Goal: Task Accomplishment & Management: Manage account settings

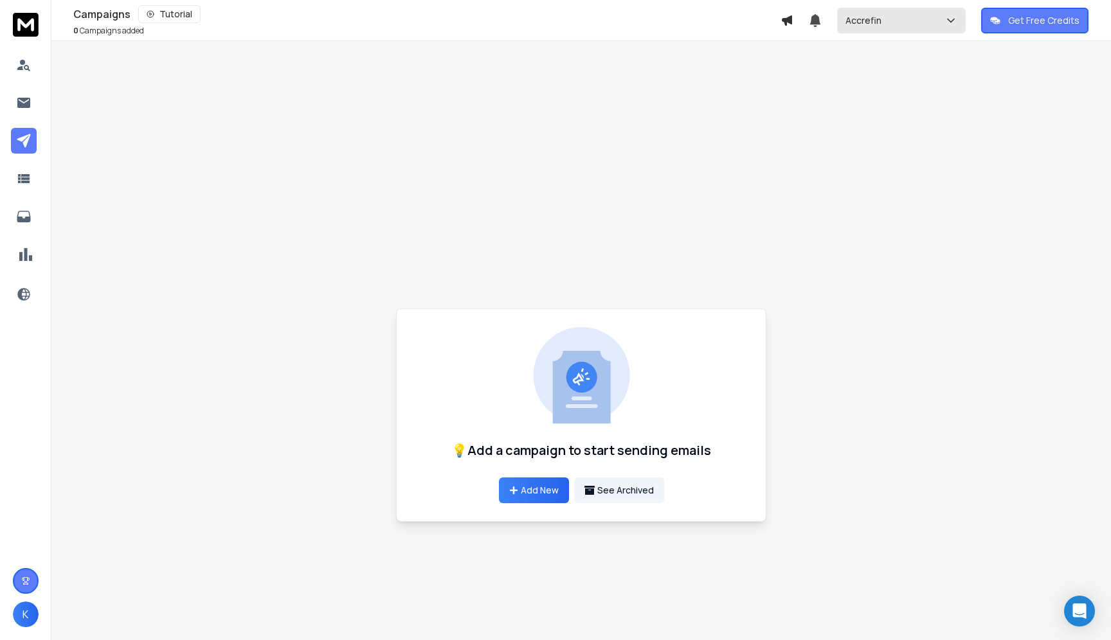
click at [876, 27] on button "Accrefin" at bounding box center [901, 21] width 129 height 26
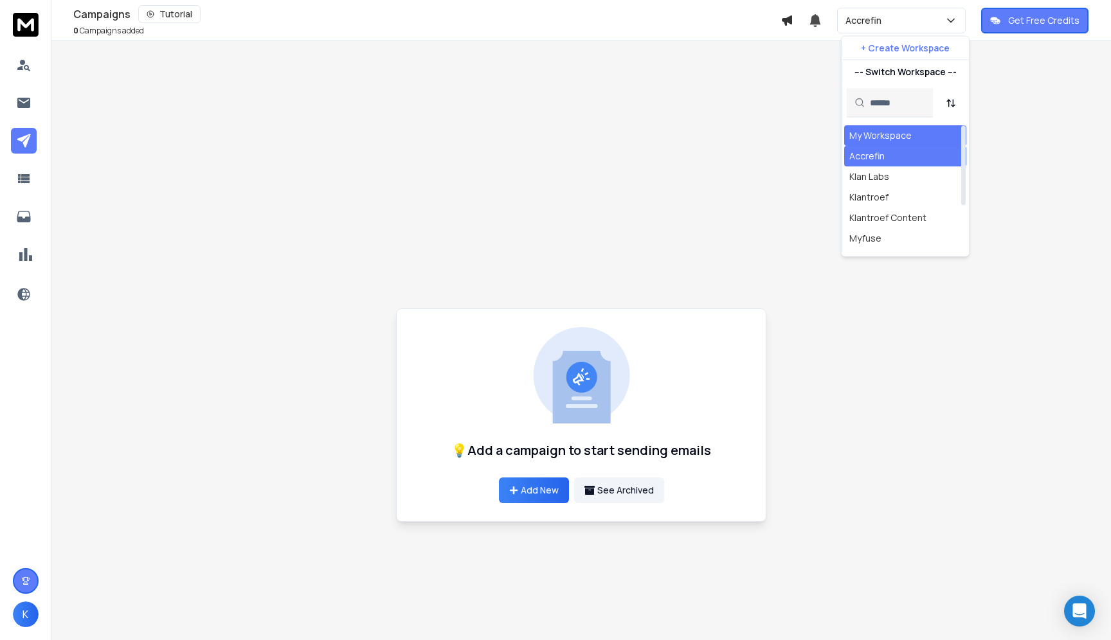
click at [883, 142] on div "My Workspace" at bounding box center [905, 135] width 122 height 21
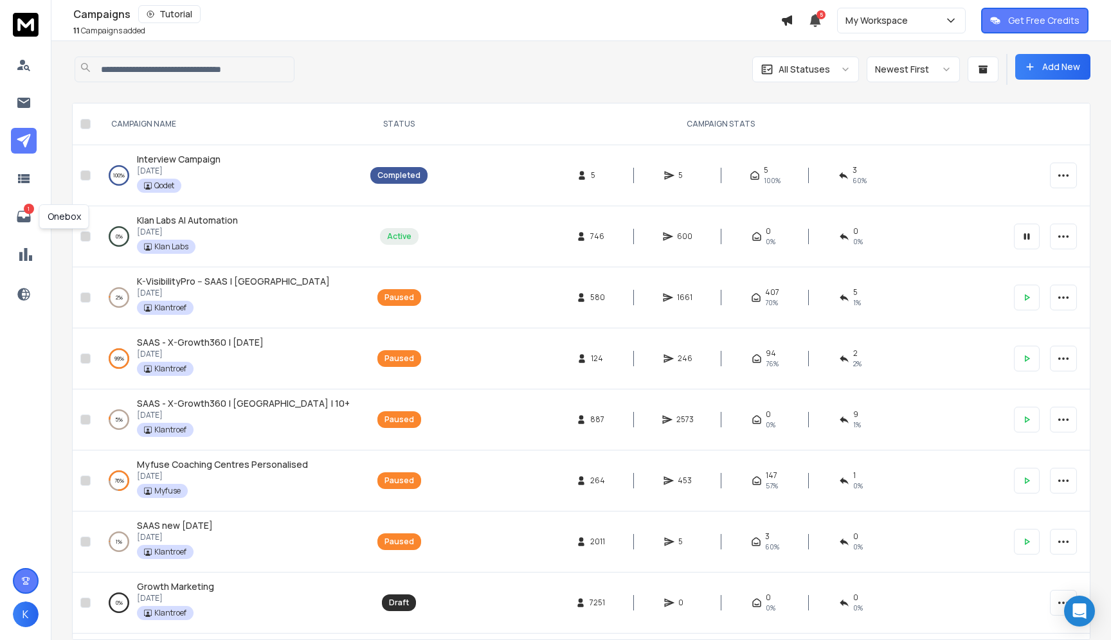
click at [39, 219] on div "Onebox" at bounding box center [64, 216] width 50 height 24
click at [35, 217] on body "ReferralStack Unlock AI-powered affiliate growth Lifetime Deals available! Clai…" at bounding box center [555, 320] width 1111 height 640
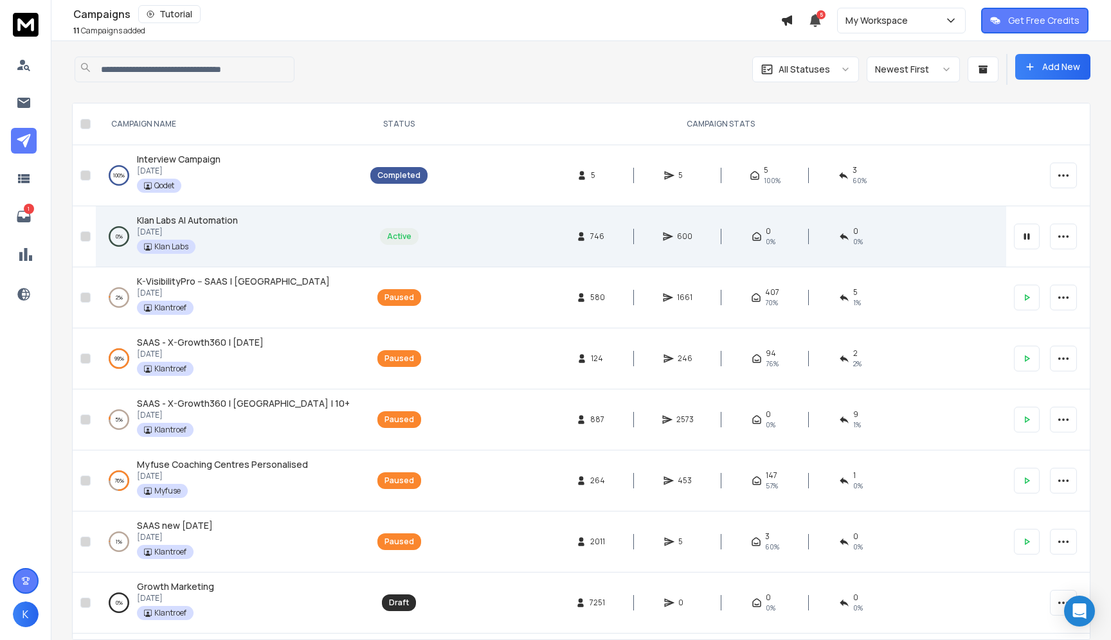
click at [1026, 236] on icon at bounding box center [1027, 237] width 12 height 12
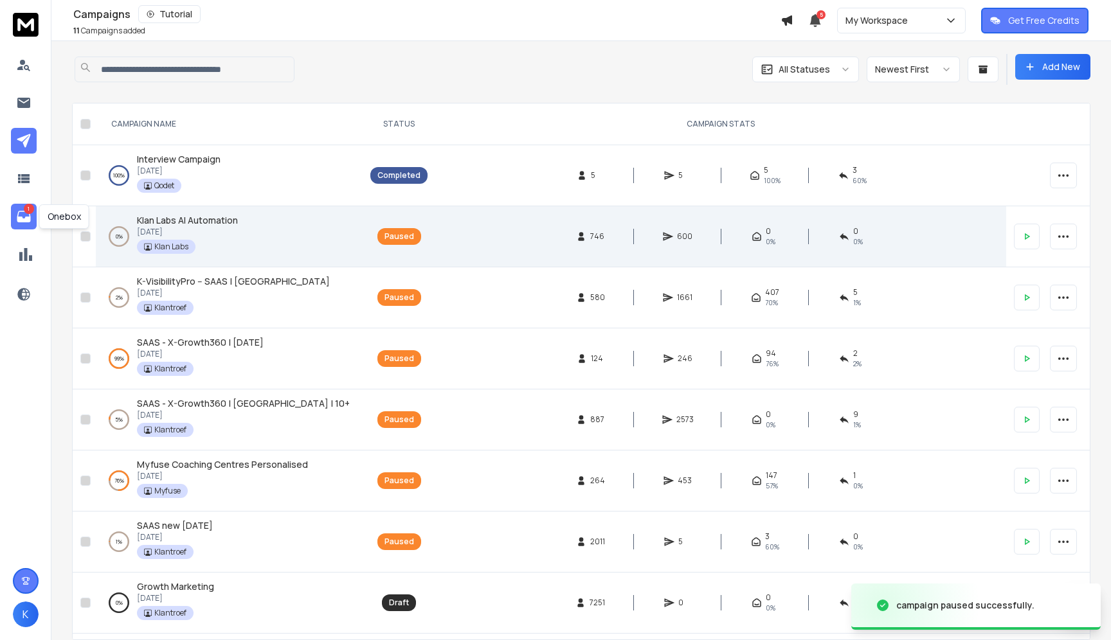
click at [12, 208] on link "1" at bounding box center [24, 217] width 26 height 26
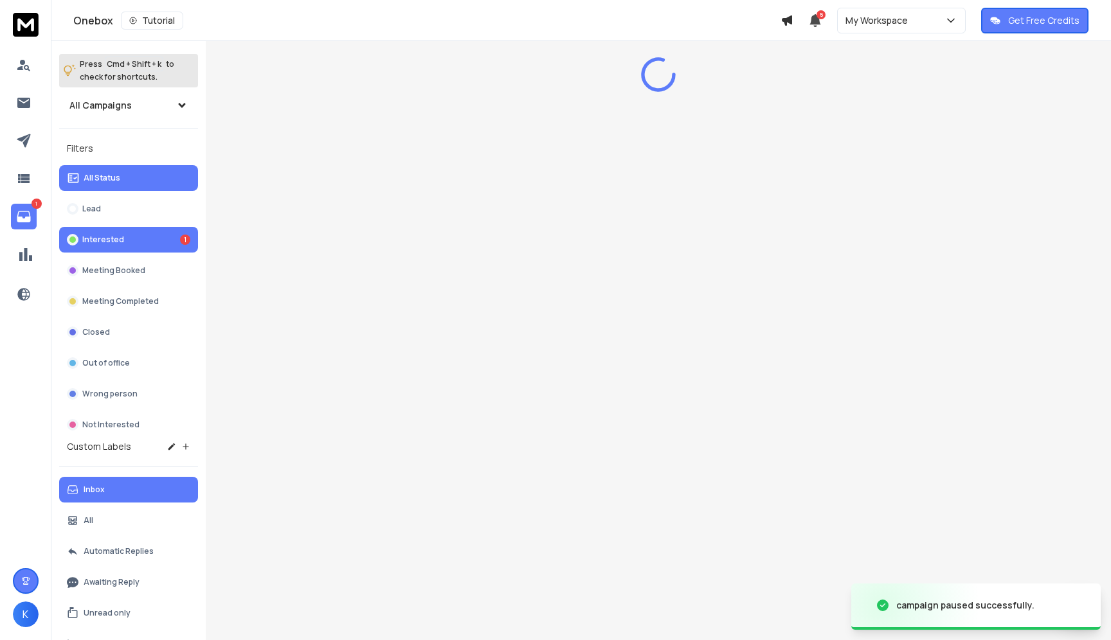
click at [124, 245] on button "Interested 1" at bounding box center [128, 240] width 139 height 26
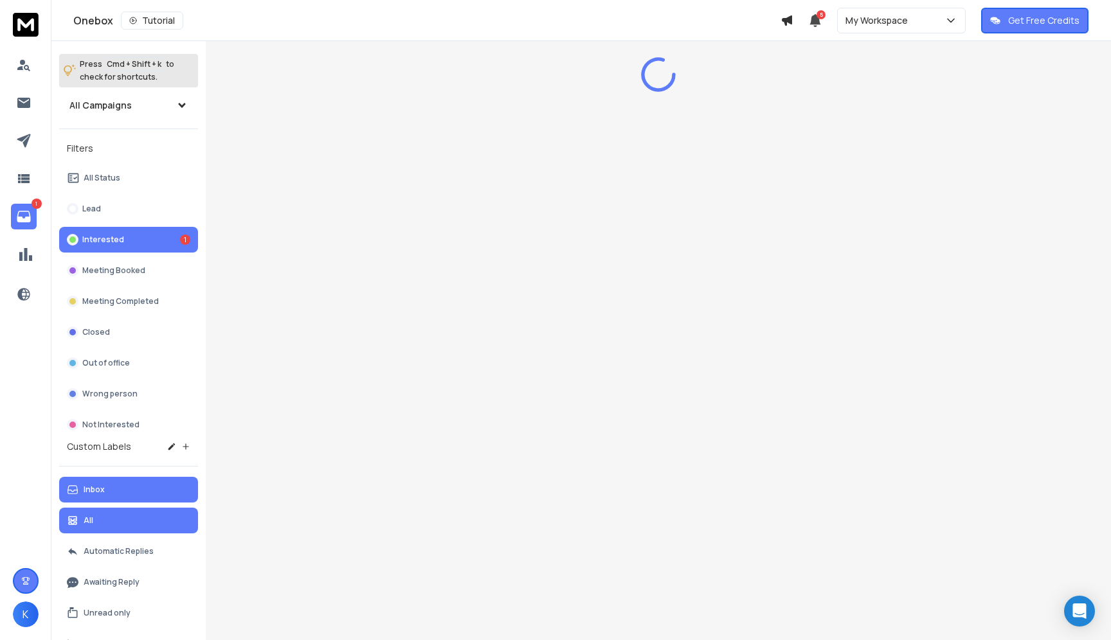
click at [109, 526] on button "All" at bounding box center [128, 521] width 139 height 26
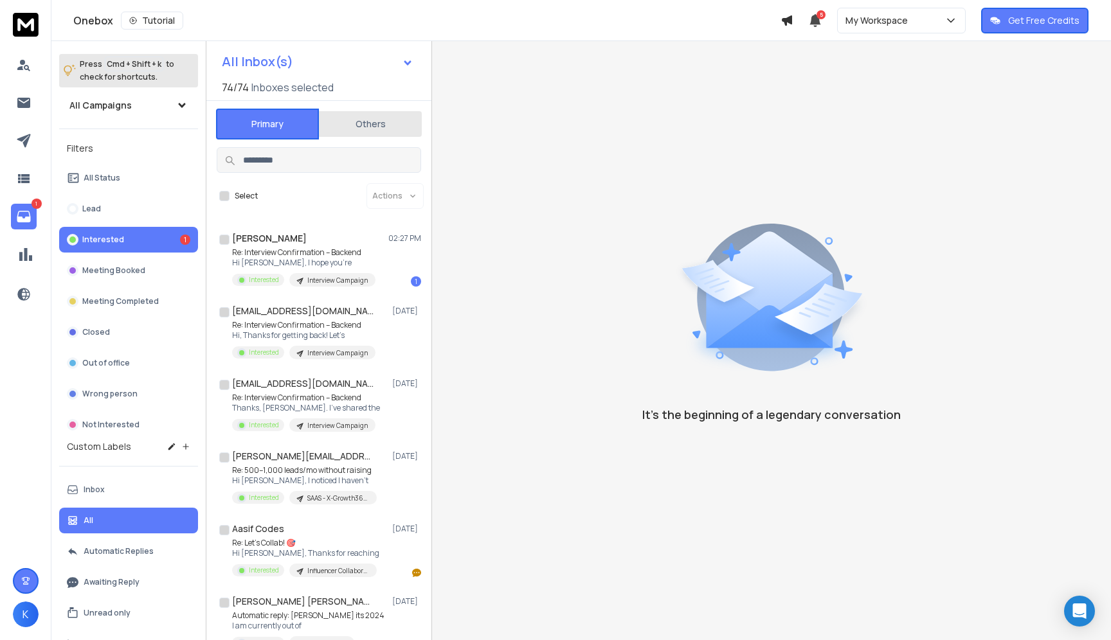
scroll to position [30, 0]
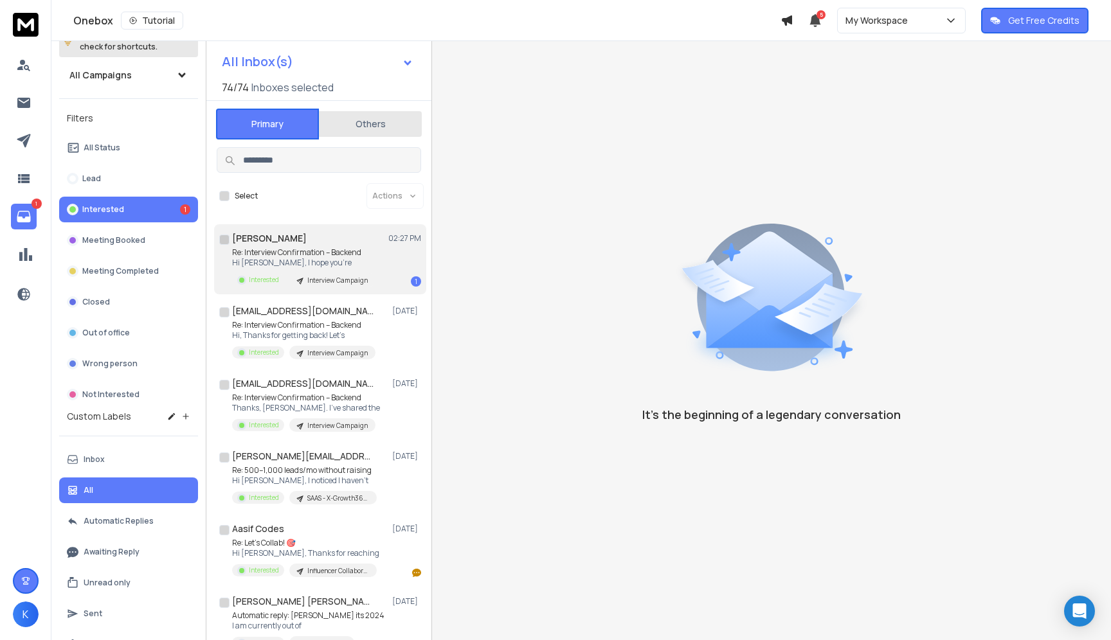
click at [334, 252] on p "Re: Interview Confirmation – Backend" at bounding box center [303, 252] width 143 height 10
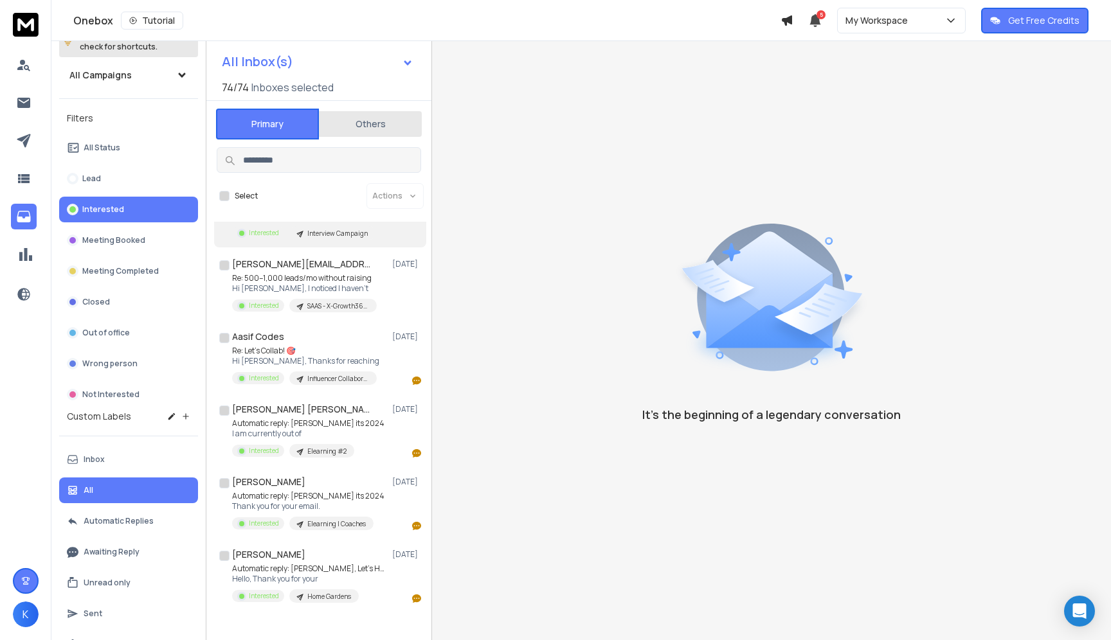
scroll to position [0, 0]
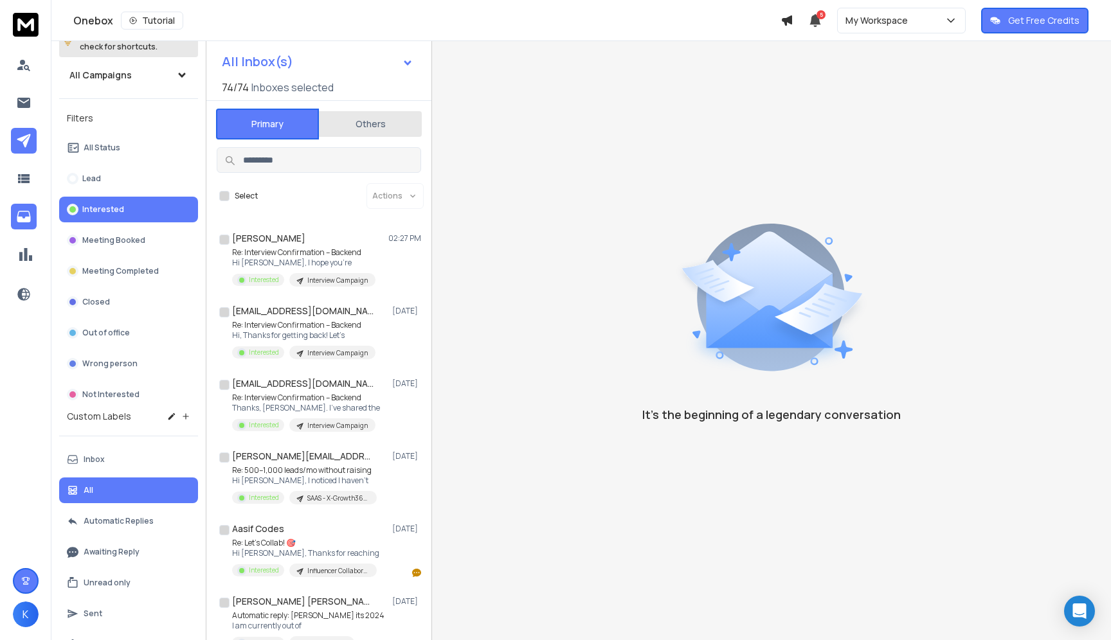
click at [24, 134] on icon at bounding box center [23, 140] width 15 height 15
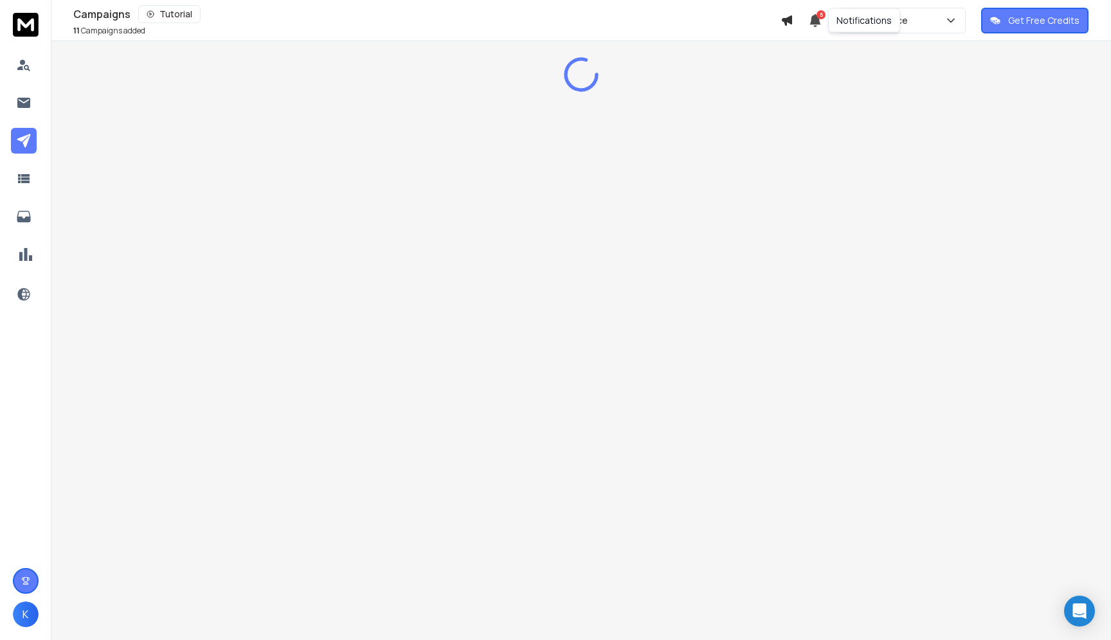
click at [821, 24] on icon at bounding box center [815, 19] width 12 height 13
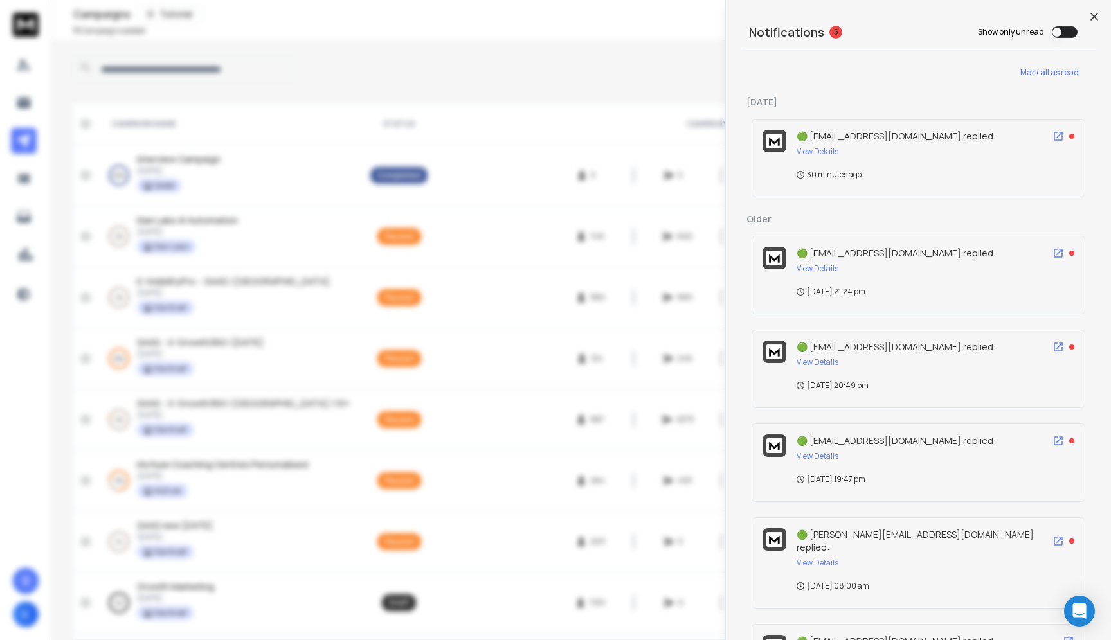
click at [1093, 13] on icon "button" at bounding box center [1094, 16] width 13 height 13
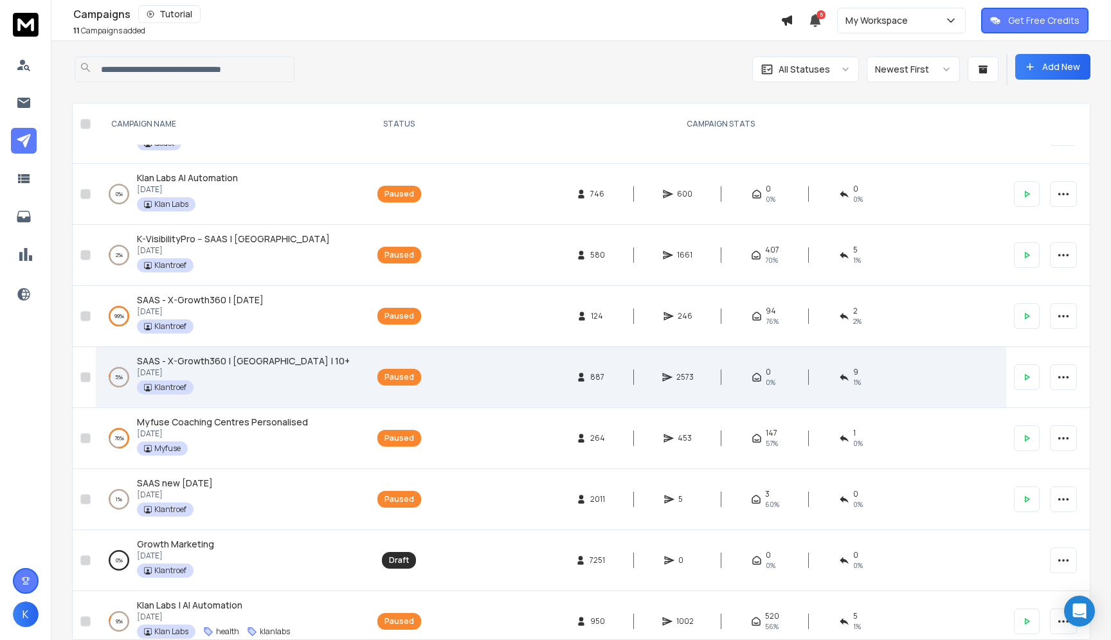
scroll to position [39, 0]
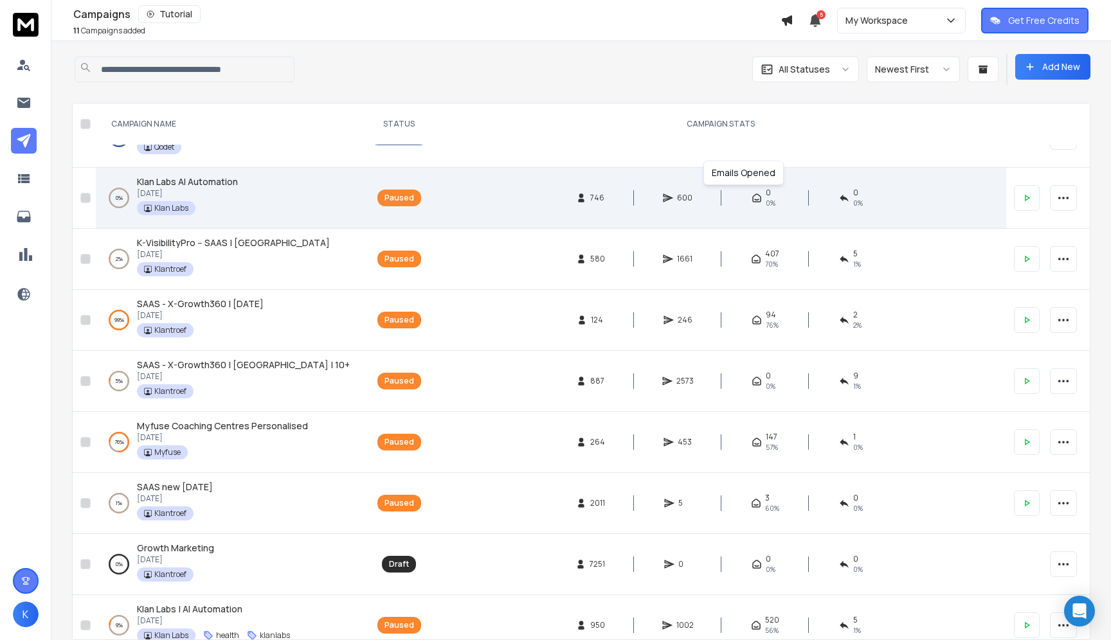
click at [751, 195] on icon at bounding box center [757, 198] width 12 height 12
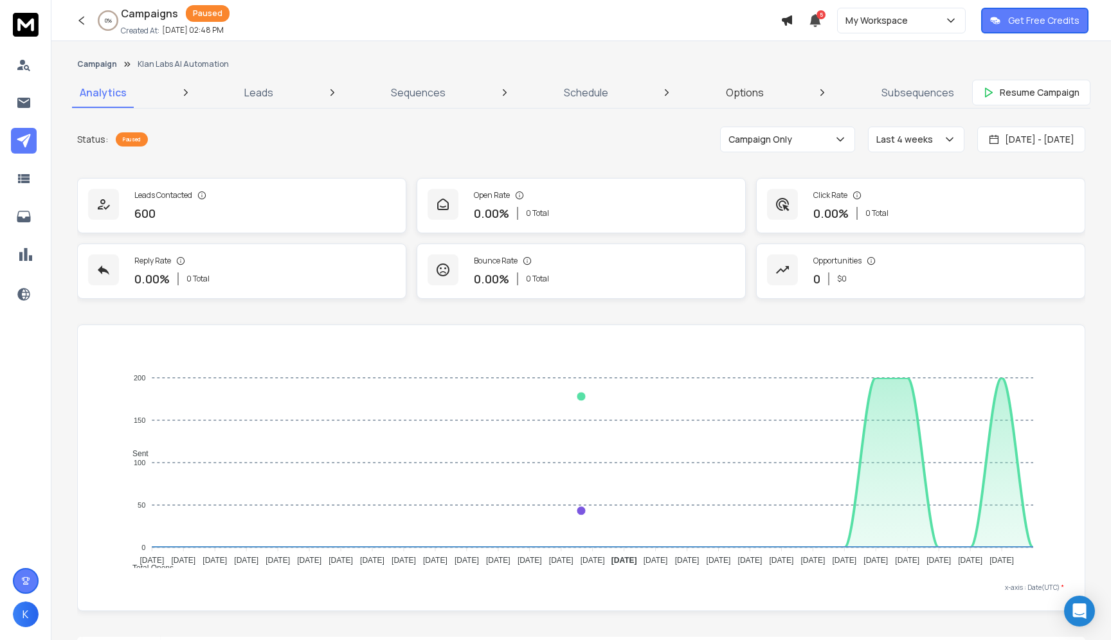
click at [744, 95] on p "Options" at bounding box center [745, 92] width 38 height 15
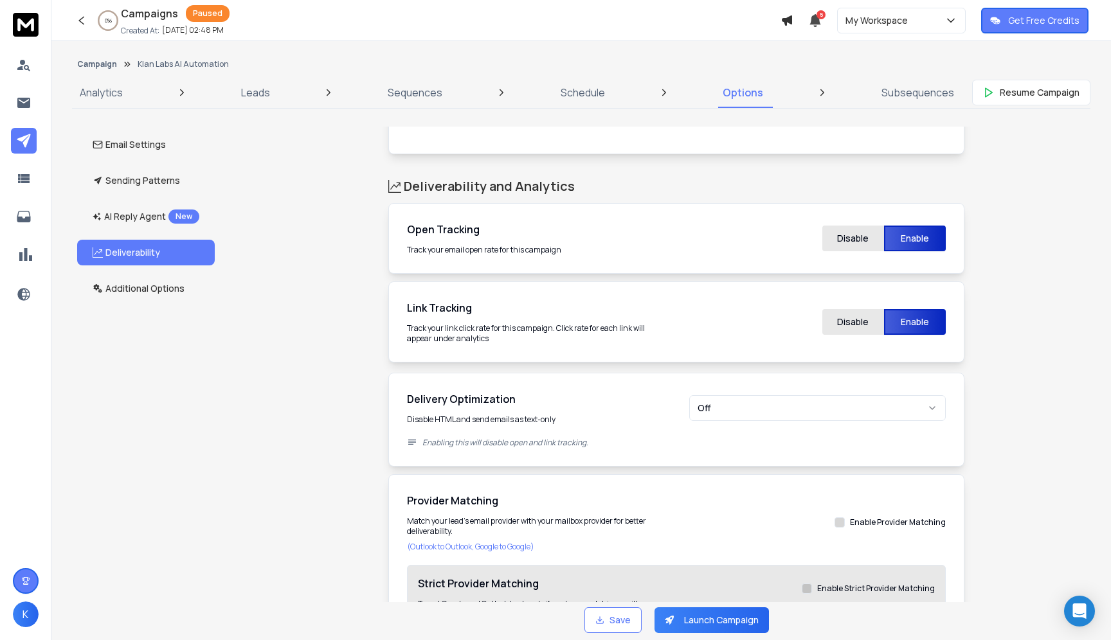
scroll to position [1377, 0]
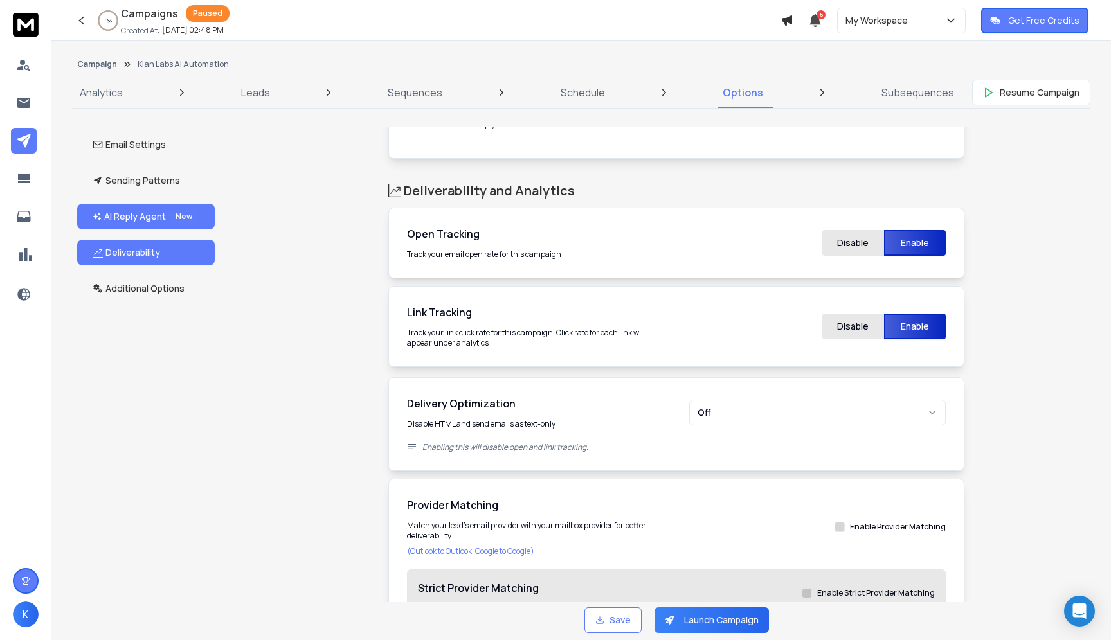
click at [165, 219] on p "AI Reply Agent New" at bounding box center [146, 217] width 107 height 14
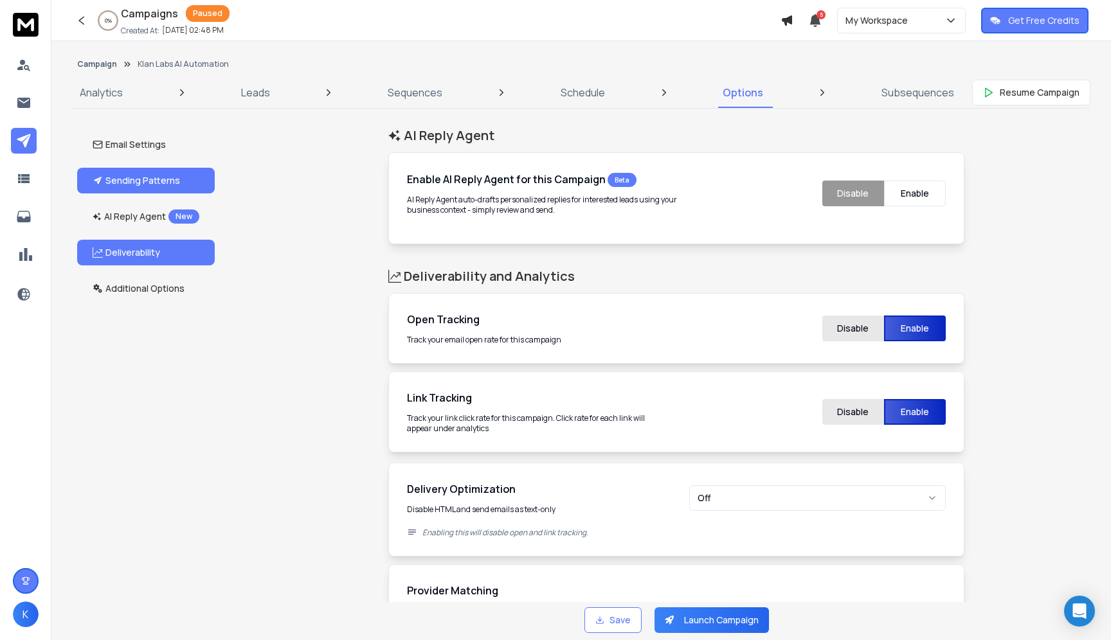
click at [157, 192] on button "Sending Patterns" at bounding box center [146, 181] width 138 height 26
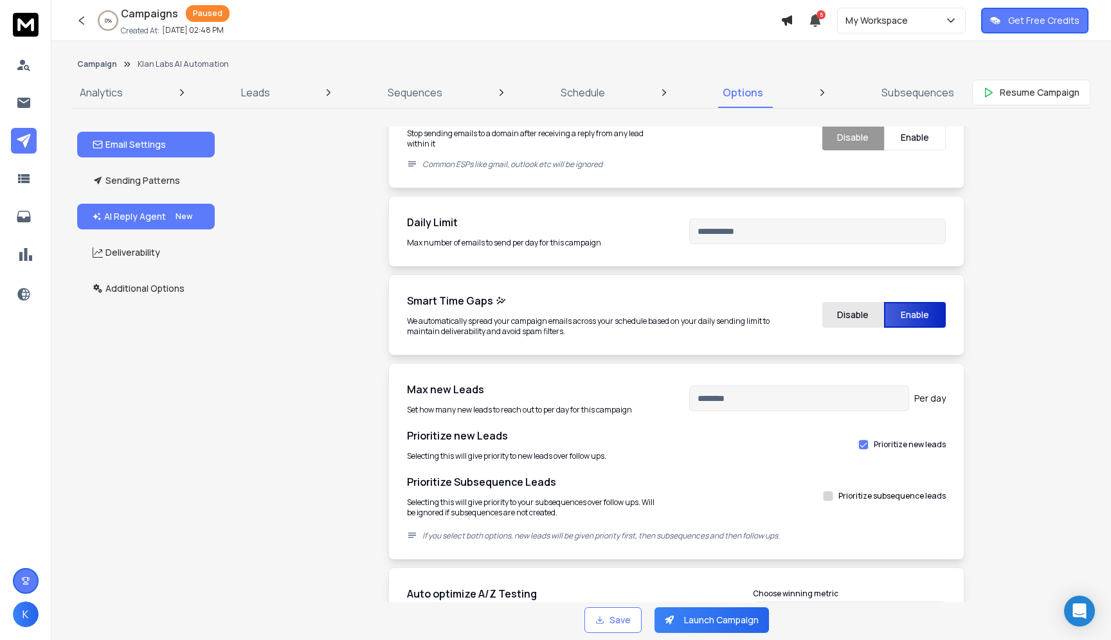
click at [134, 148] on p "Email Settings" at bounding box center [129, 144] width 73 height 13
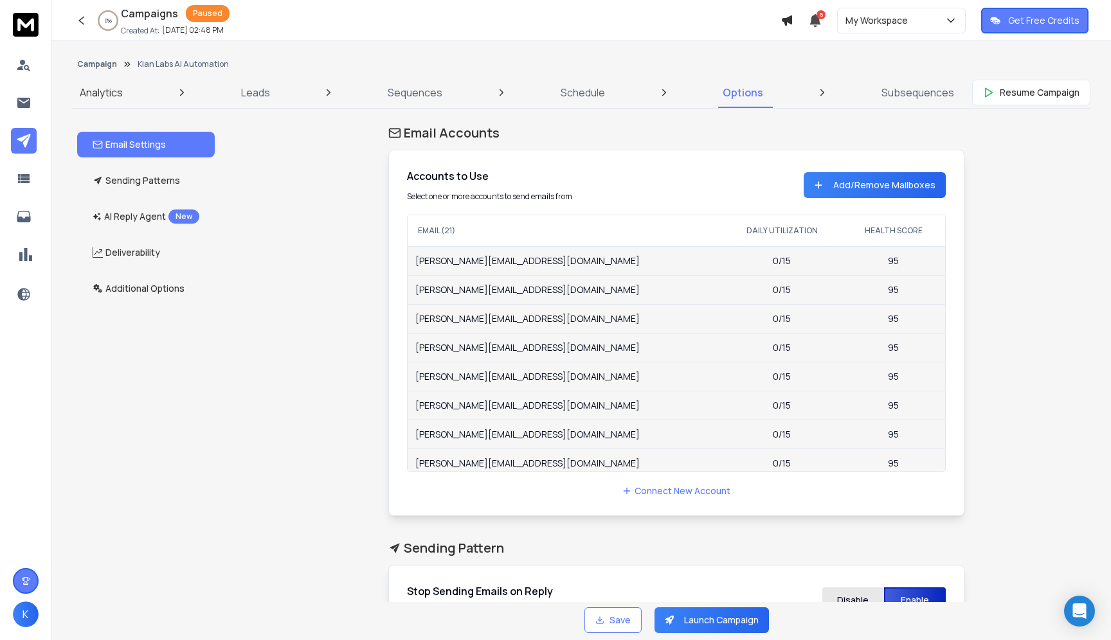
scroll to position [0, 0]
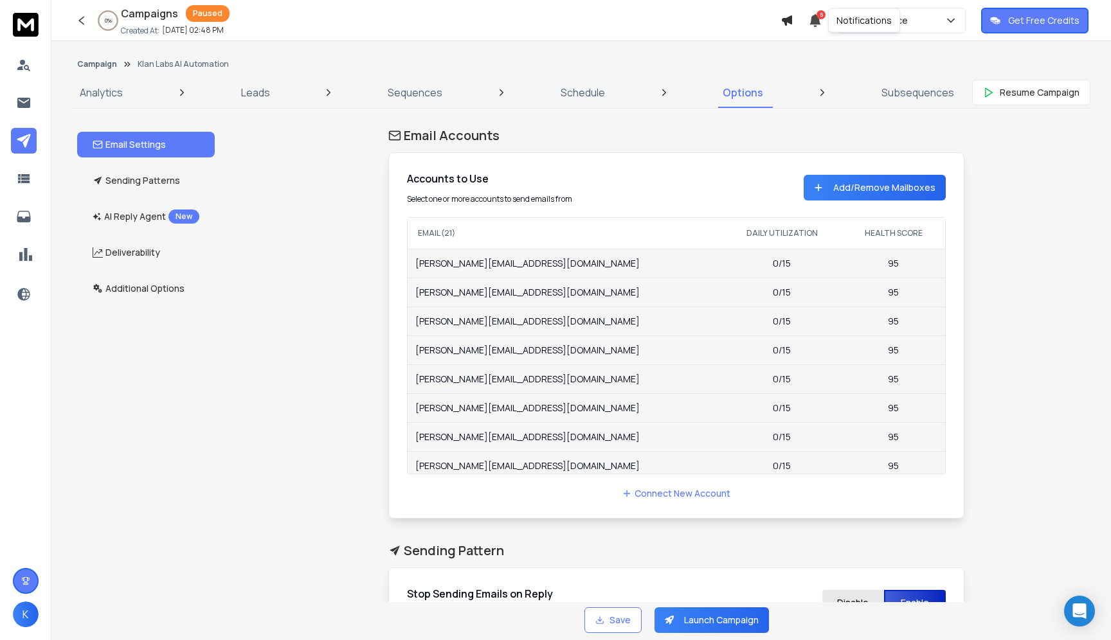
click at [893, 20] on div "Notifications" at bounding box center [864, 20] width 72 height 24
click at [953, 21] on icon "button" at bounding box center [950, 20] width 6 height 3
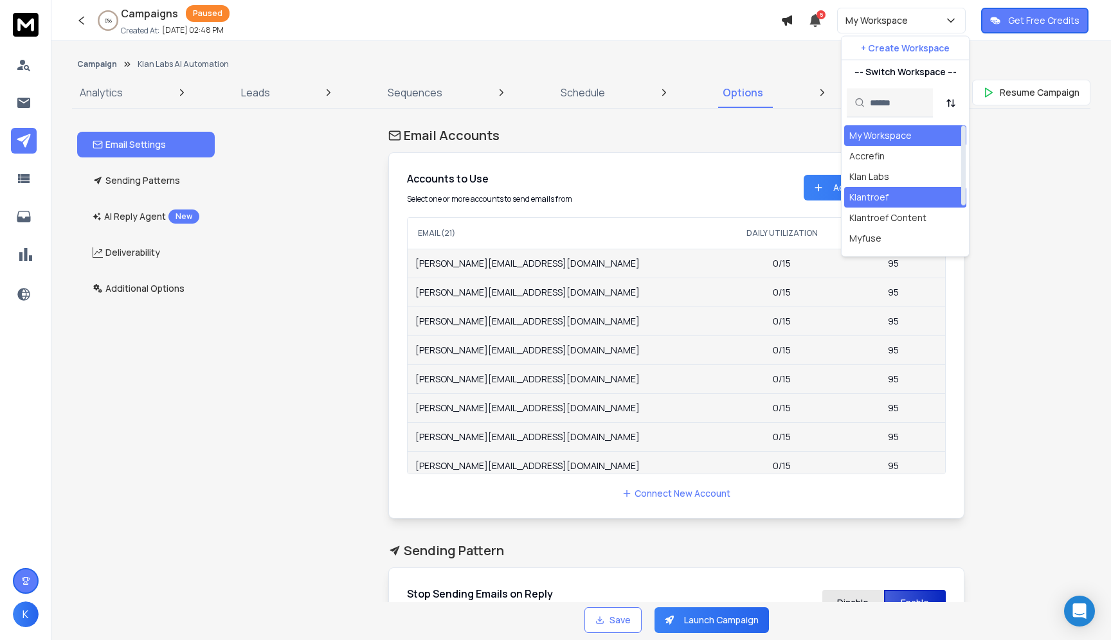
click at [890, 199] on div "Klantroef" at bounding box center [905, 197] width 122 height 21
